Goal: Task Accomplishment & Management: Manage account settings

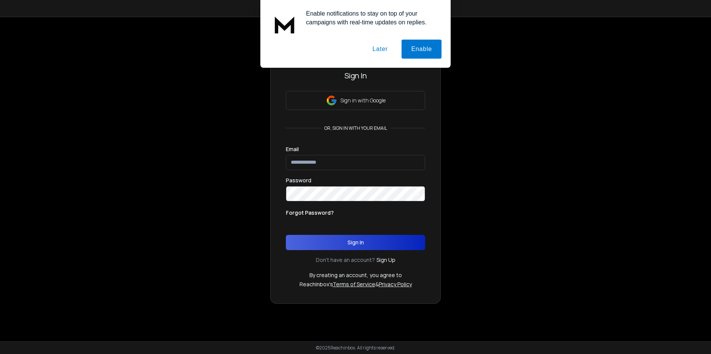
type input "**********"
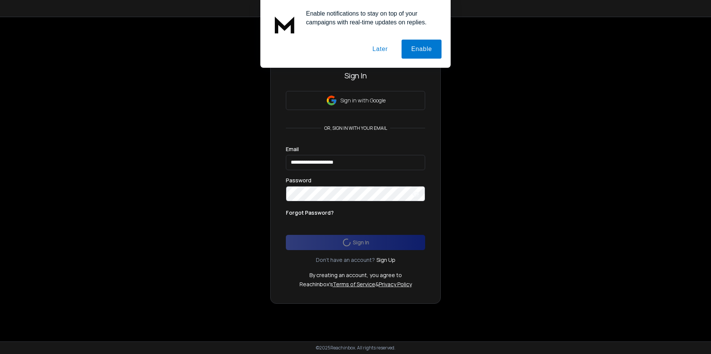
click at [368, 50] on button "Later" at bounding box center [380, 49] width 34 height 19
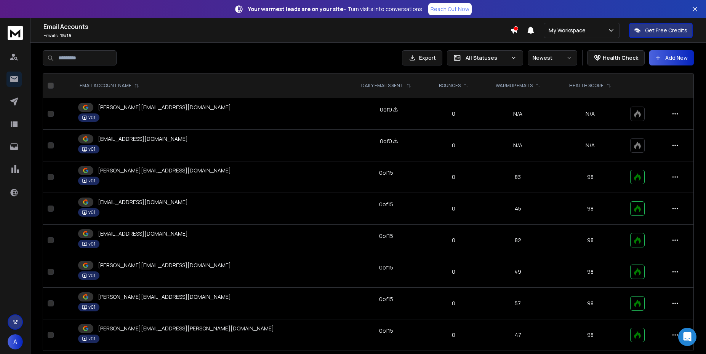
click at [50, 89] on th at bounding box center [58, 85] width 30 height 25
click at [50, 86] on button "Select this Page" at bounding box center [51, 86] width 6 height 6
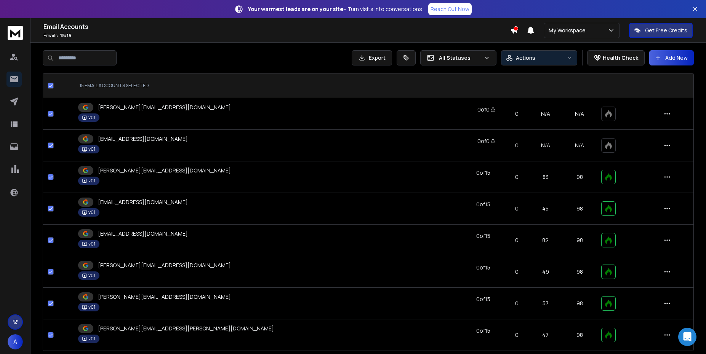
click at [521, 60] on p "Actions" at bounding box center [525, 58] width 19 height 8
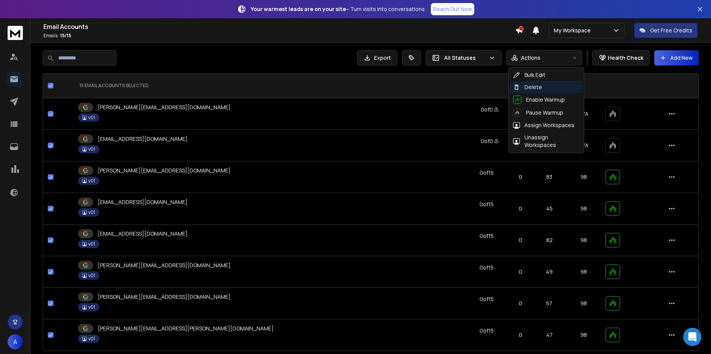
click at [538, 85] on div "Delete" at bounding box center [527, 87] width 29 height 8
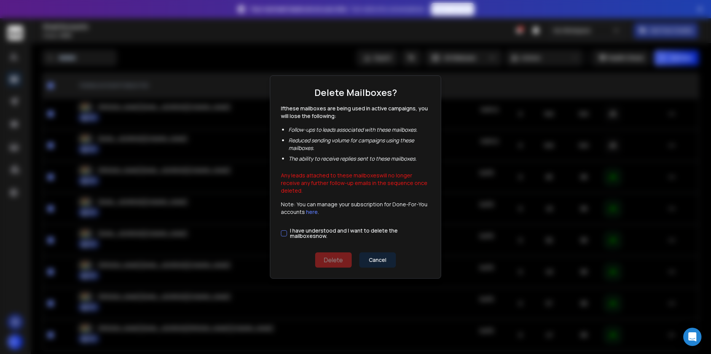
click at [311, 228] on label "I have understood and I want to delete the mailbox es now." at bounding box center [360, 233] width 140 height 11
click at [287, 230] on button "I have understood and I want to delete the mailbox es now." at bounding box center [284, 233] width 6 height 6
click at [341, 252] on button "Delete" at bounding box center [333, 259] width 37 height 15
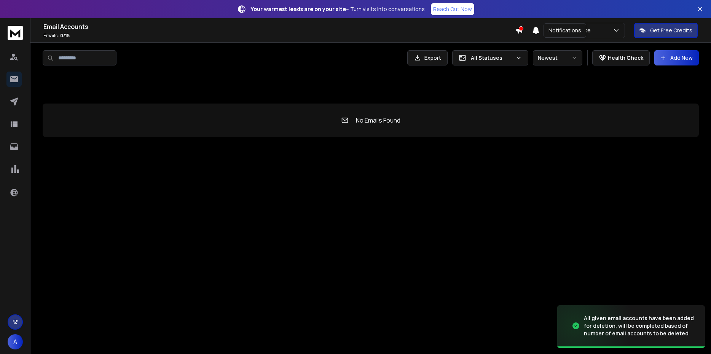
click at [593, 38] on div "Email Accounts Emails : 0 / 15 My Workspace Get Free Credits" at bounding box center [355, 30] width 711 height 24
click at [594, 37] on button "My Workspace" at bounding box center [587, 30] width 76 height 15
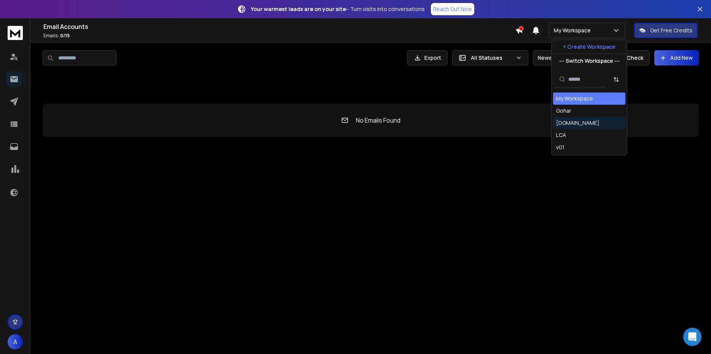
click at [573, 119] on div "jordanjamesmedia.com" at bounding box center [589, 123] width 72 height 12
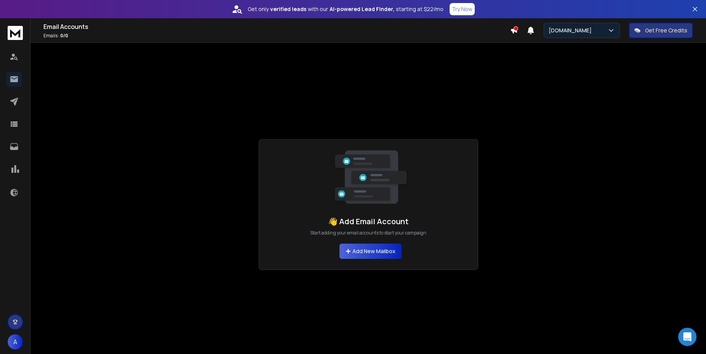
click at [594, 27] on p "[DOMAIN_NAME]" at bounding box center [571, 31] width 46 height 8
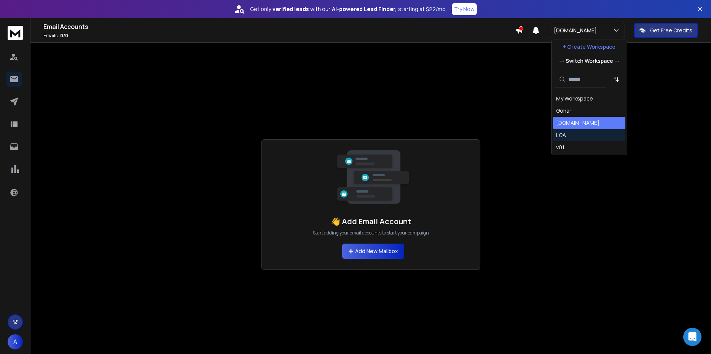
click at [587, 136] on div "LCA" at bounding box center [589, 135] width 72 height 12
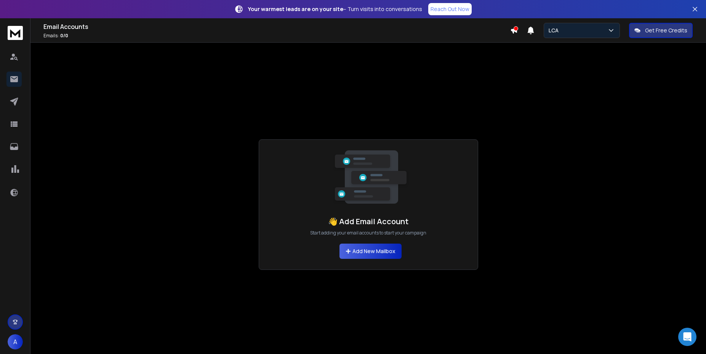
click at [595, 34] on div "LCA" at bounding box center [581, 31] width 66 height 8
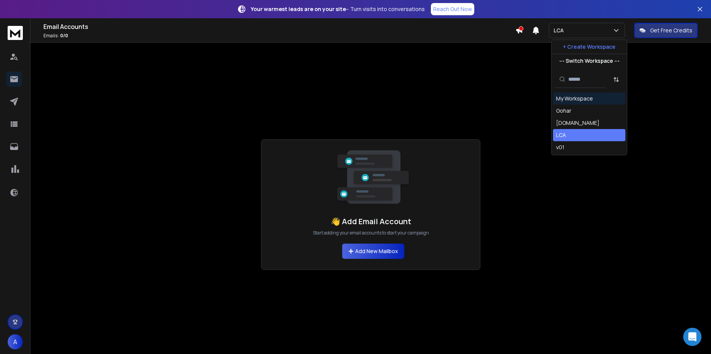
click at [591, 46] on p "+ Create Workspace" at bounding box center [589, 47] width 53 height 8
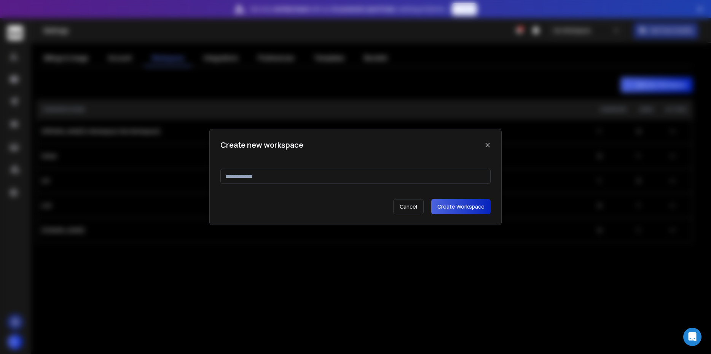
click at [355, 179] on input at bounding box center [355, 176] width 270 height 15
type input "******"
click at [460, 204] on button "Create Workspace" at bounding box center [460, 206] width 59 height 15
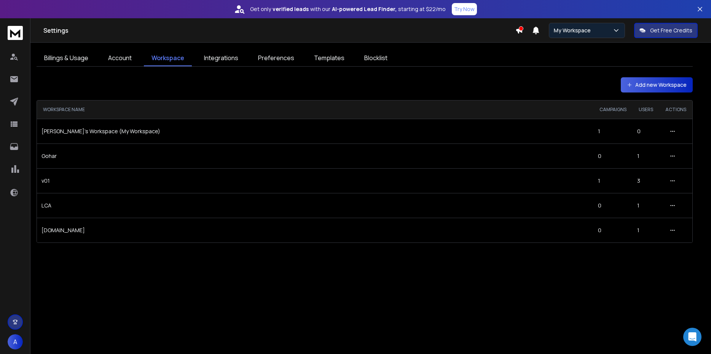
click at [610, 24] on button "My Workspace" at bounding box center [587, 30] width 76 height 15
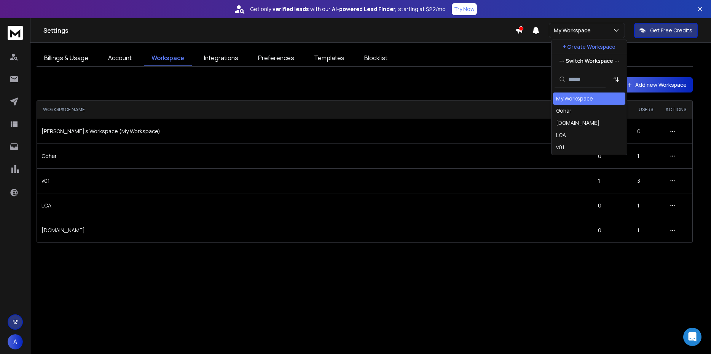
click at [577, 98] on div "My Workspace" at bounding box center [574, 99] width 37 height 8
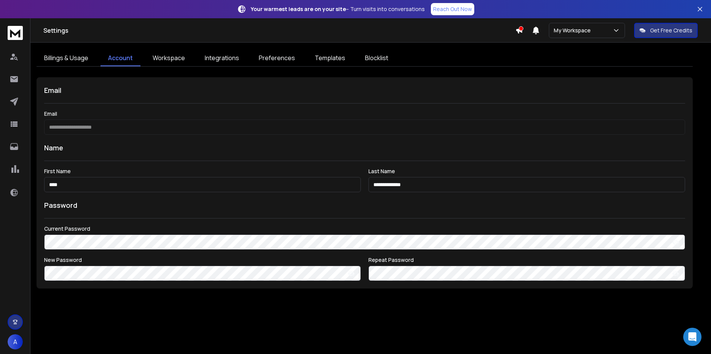
click at [83, 55] on link "Billings & Usage" at bounding box center [66, 58] width 59 height 16
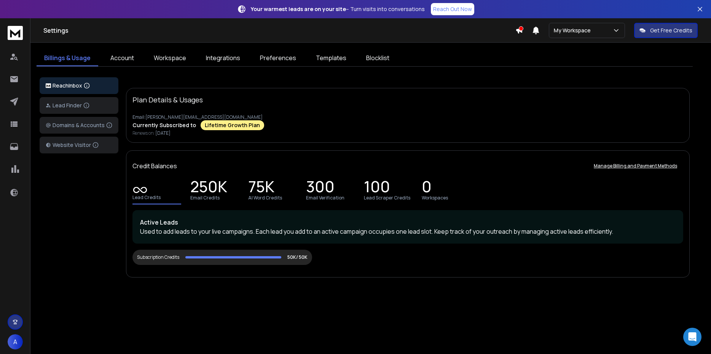
click at [180, 54] on link "Workspace" at bounding box center [170, 58] width 48 height 16
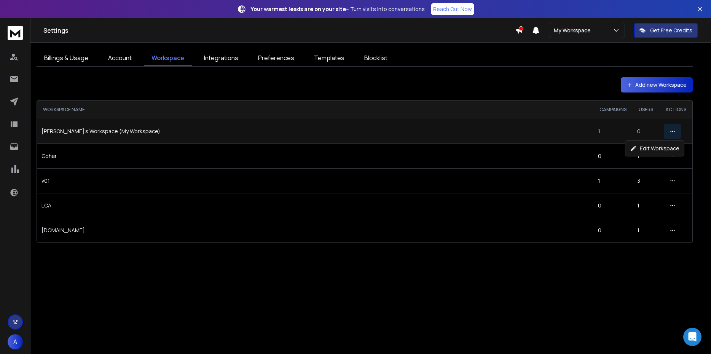
click at [677, 132] on button "button" at bounding box center [673, 131] width 18 height 15
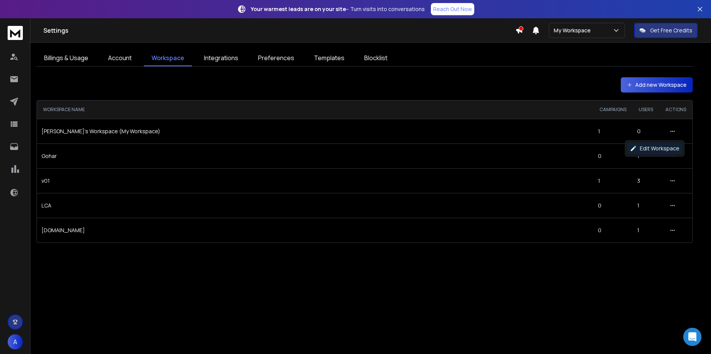
click at [653, 146] on p "Edit Workspace" at bounding box center [660, 149] width 40 height 8
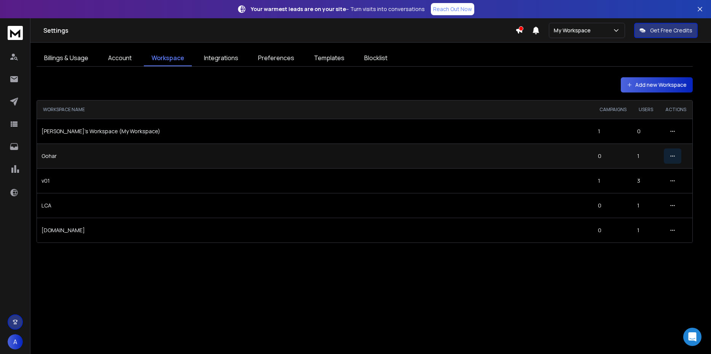
click at [674, 153] on icon "button" at bounding box center [672, 155] width 5 height 5
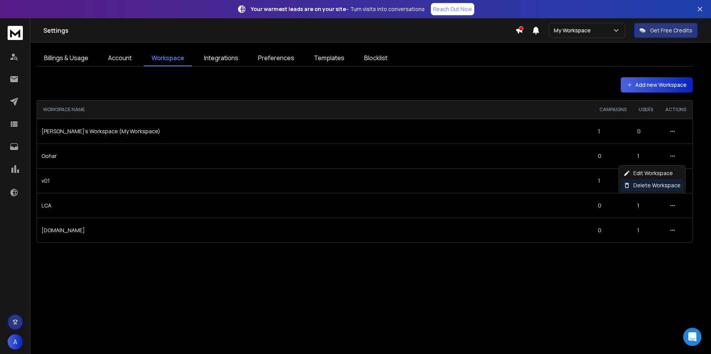
click at [646, 182] on p "Delete Workspace" at bounding box center [657, 186] width 47 height 8
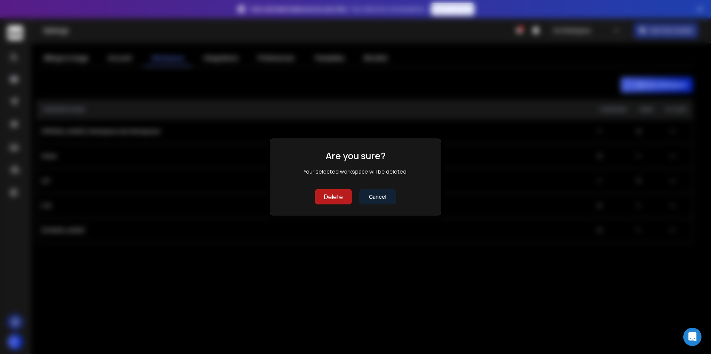
click at [350, 198] on button "Delete" at bounding box center [333, 196] width 37 height 15
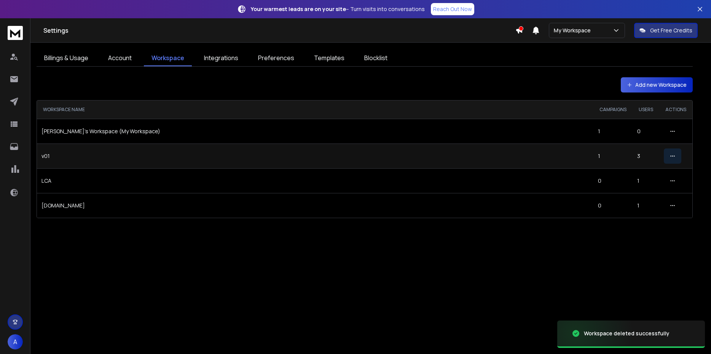
click at [678, 155] on button "button" at bounding box center [673, 156] width 18 height 15
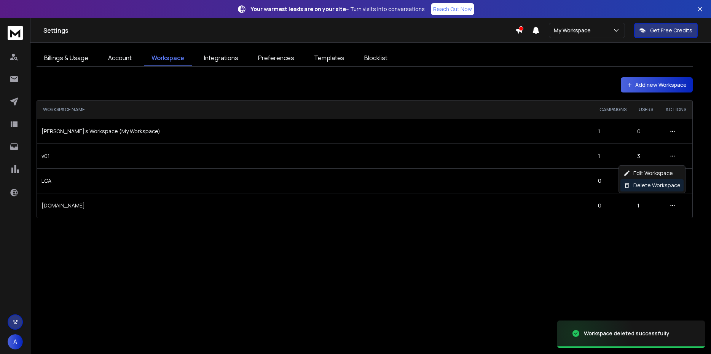
click at [642, 187] on p "Delete Workspace" at bounding box center [657, 186] width 47 height 8
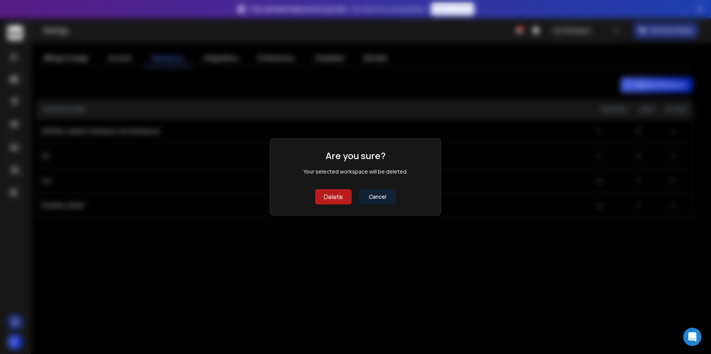
click at [336, 194] on button "Delete" at bounding box center [333, 196] width 37 height 15
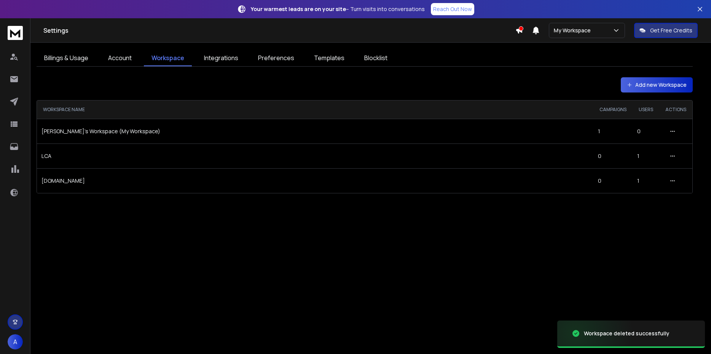
click at [668, 91] on button "Add new Workspace" at bounding box center [657, 84] width 72 height 15
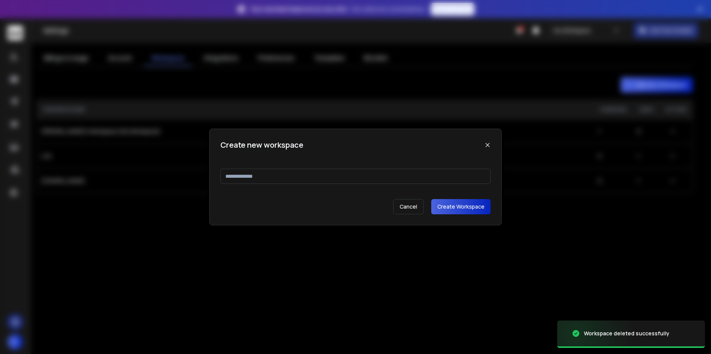
click at [287, 176] on input at bounding box center [355, 176] width 270 height 15
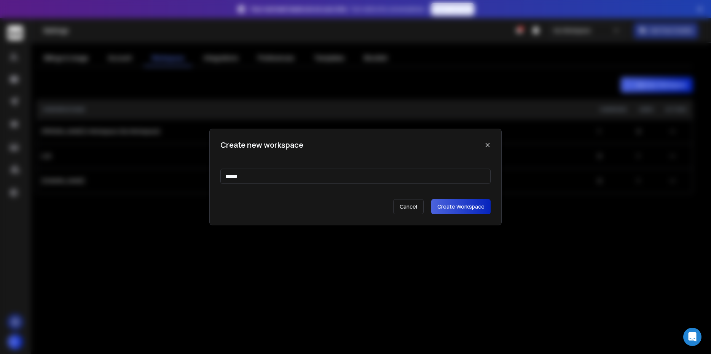
type input "******"
click at [455, 205] on button "Create Workspace" at bounding box center [460, 206] width 59 height 15
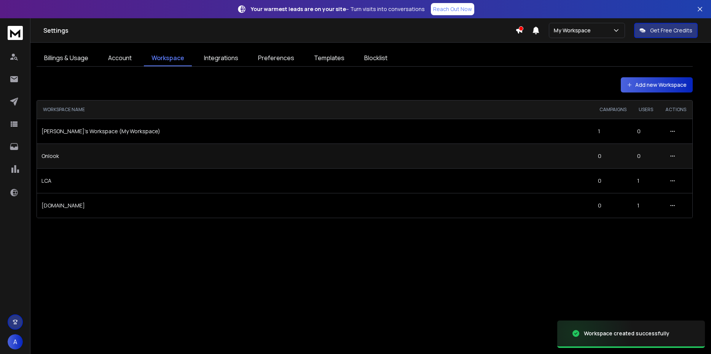
click at [406, 150] on td "Onlook" at bounding box center [315, 156] width 557 height 25
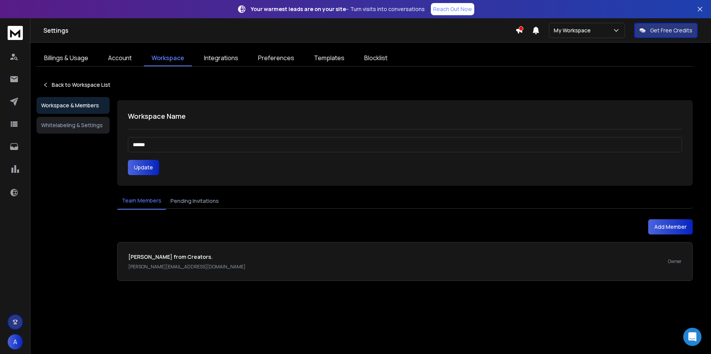
click at [593, 17] on div "Your warmest leads are on your site – Turn visits into conversations Reach Out …" at bounding box center [355, 9] width 711 height 18
click at [584, 30] on p "My Workspace" at bounding box center [574, 31] width 40 height 8
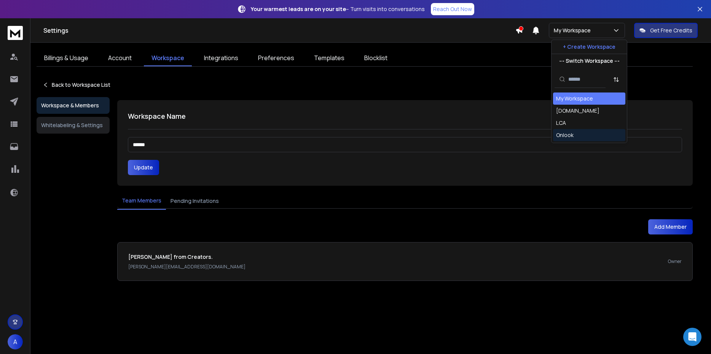
click at [577, 138] on div "Onlook" at bounding box center [589, 135] width 72 height 12
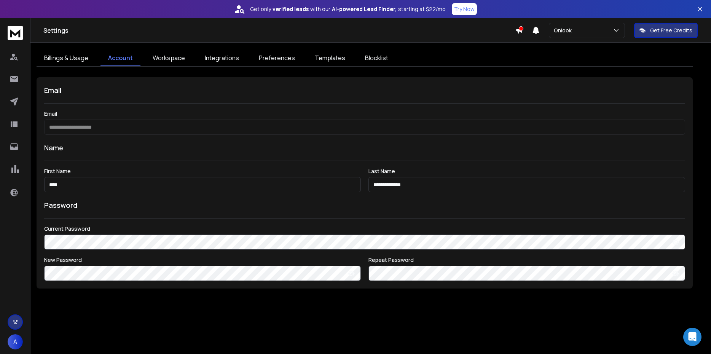
click at [225, 57] on link "Integrations" at bounding box center [222, 58] width 50 height 16
